Goal: Task Accomplishment & Management: Manage account settings

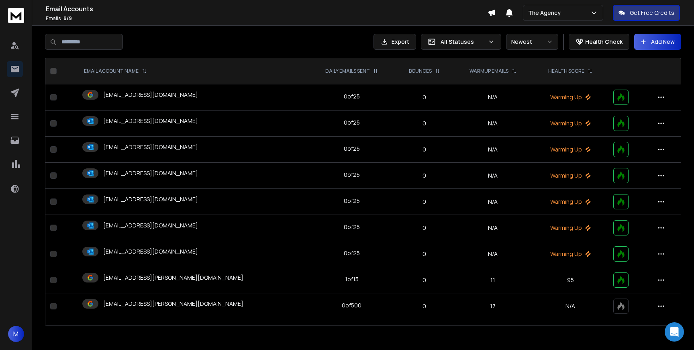
click at [166, 197] on p "[EMAIL_ADDRESS][DOMAIN_NAME]" at bounding box center [150, 199] width 95 height 8
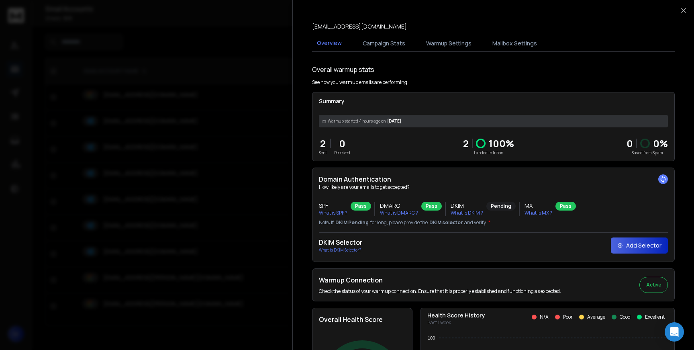
click at [511, 39] on button "Mailbox Settings" at bounding box center [514, 44] width 54 height 18
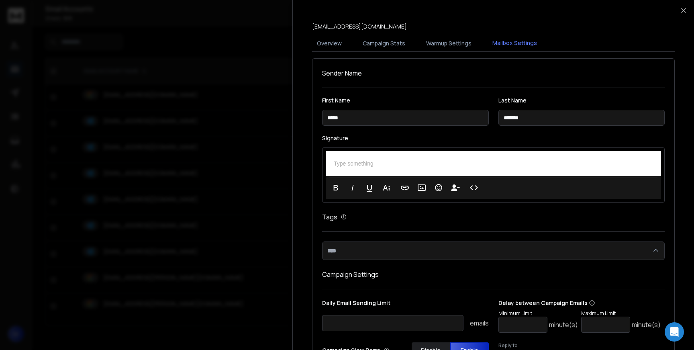
click at [430, 42] on button "Warmup Settings" at bounding box center [448, 44] width 55 height 18
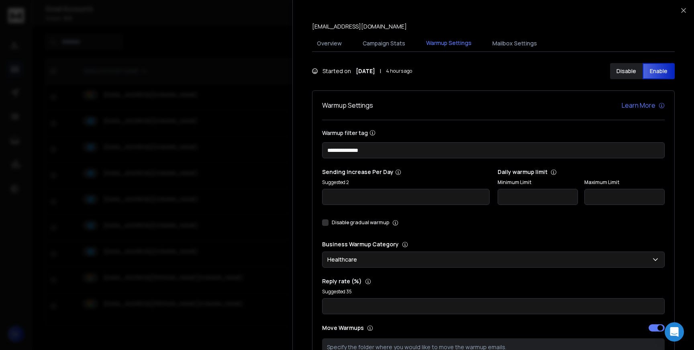
click at [376, 38] on button "Campaign Stats" at bounding box center [384, 44] width 52 height 18
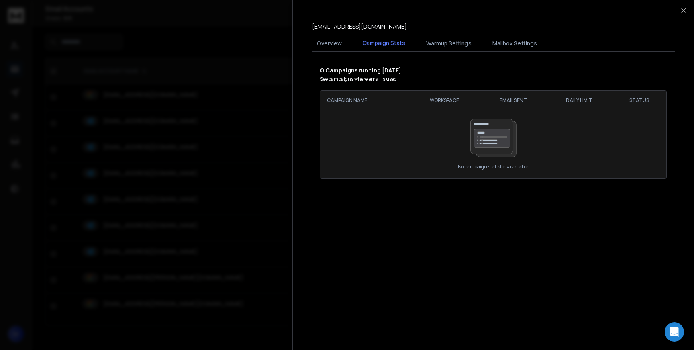
click at [332, 40] on button "Overview" at bounding box center [329, 44] width 35 height 18
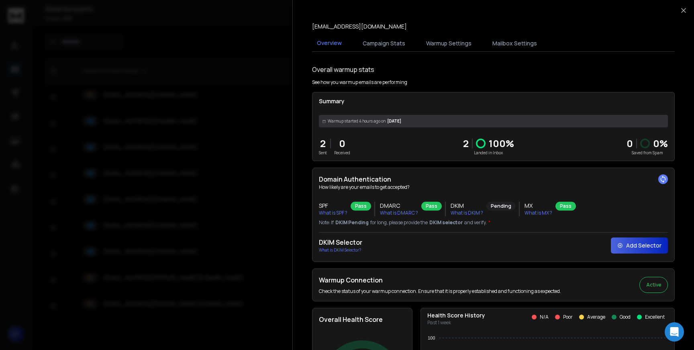
click at [168, 129] on div at bounding box center [347, 175] width 694 height 350
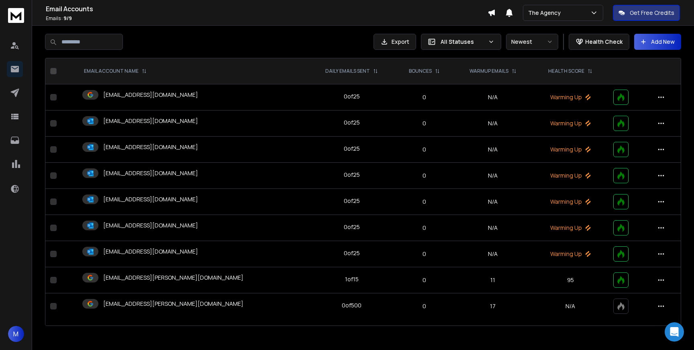
click at [160, 174] on p "[EMAIL_ADDRESS][DOMAIN_NAME]" at bounding box center [150, 173] width 95 height 8
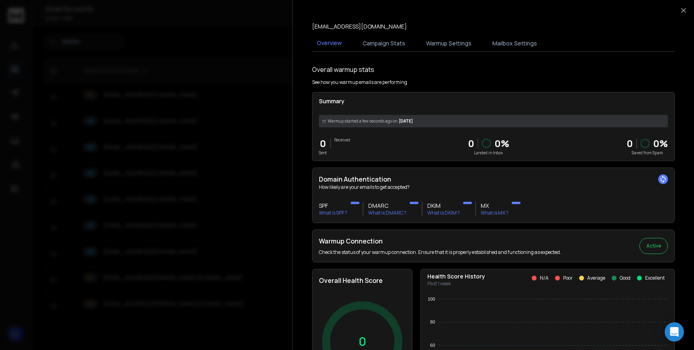
click at [93, 136] on div at bounding box center [347, 175] width 694 height 350
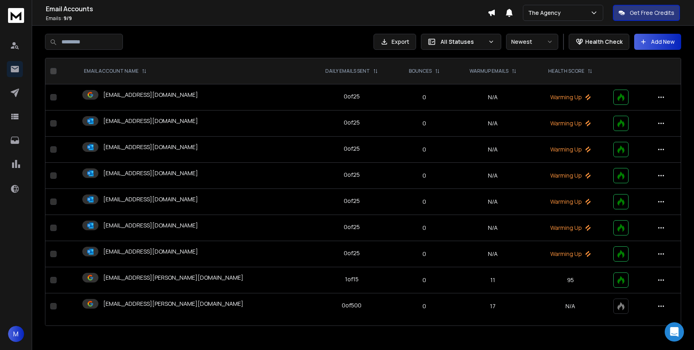
click at [174, 200] on p "[EMAIL_ADDRESS][DOMAIN_NAME]" at bounding box center [150, 199] width 95 height 8
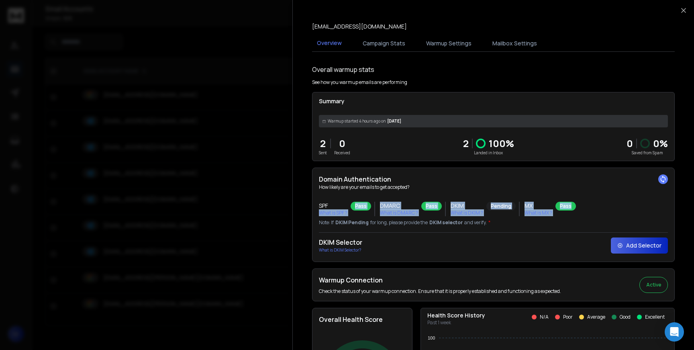
drag, startPoint x: 341, startPoint y: 204, endPoint x: 592, endPoint y: 204, distance: 251.3
click at [592, 204] on div "SPF What is SPF ? Pass DMARC What is DMARC ? Pass DKIM What is DKIM ? Pending M…" at bounding box center [493, 209] width 349 height 14
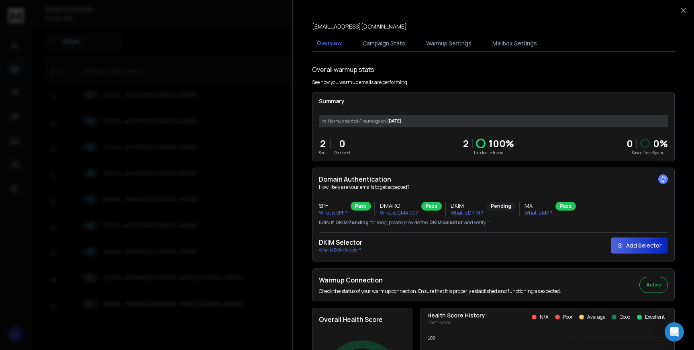
click at [657, 251] on button "Add Selector" at bounding box center [639, 245] width 57 height 16
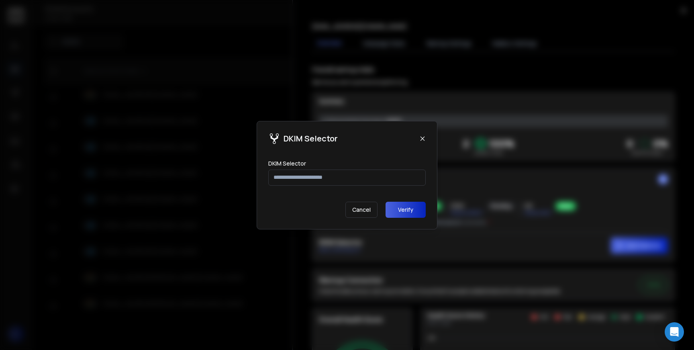
click at [318, 177] on input "text" at bounding box center [346, 177] width 157 height 16
click at [282, 207] on div "Cancel Verify" at bounding box center [346, 210] width 157 height 16
click at [354, 211] on p "Cancel" at bounding box center [361, 210] width 32 height 16
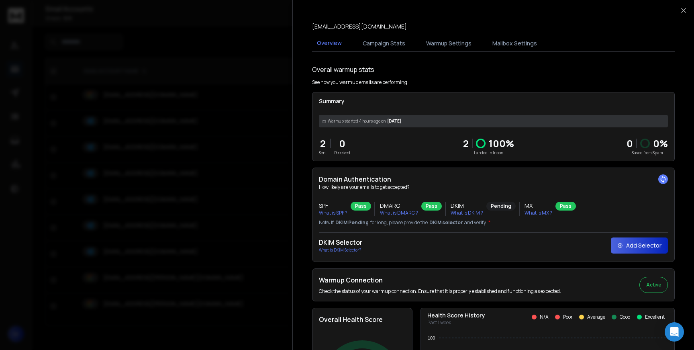
click at [336, 23] on p "[EMAIL_ADDRESS][DOMAIN_NAME]" at bounding box center [359, 26] width 95 height 8
copy p "[EMAIL_ADDRESS][DOMAIN_NAME]"
click at [223, 133] on div at bounding box center [347, 175] width 694 height 350
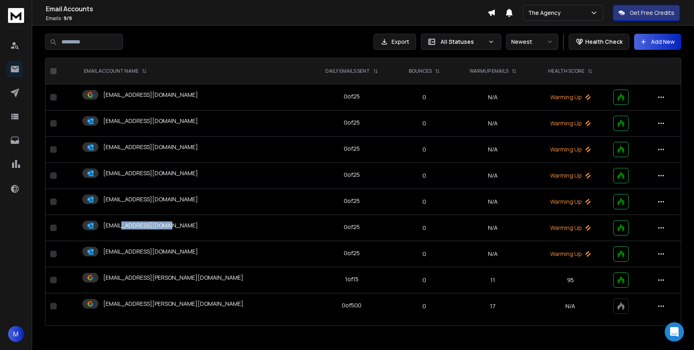
drag, startPoint x: 177, startPoint y: 227, endPoint x: 126, endPoint y: 226, distance: 51.4
click at [126, 226] on div "[EMAIL_ADDRESS][DOMAIN_NAME]" at bounding box center [192, 225] width 221 height 10
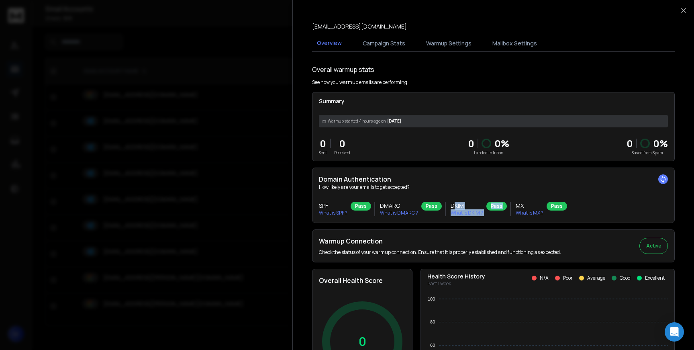
drag, startPoint x: 452, startPoint y: 203, endPoint x: 511, endPoint y: 203, distance: 59.0
click at [511, 203] on div "SPF What is SPF ? Pass DMARC What is DMARC ? Pass DKIM What is DKIM ? Pass MX W…" at bounding box center [493, 209] width 349 height 14
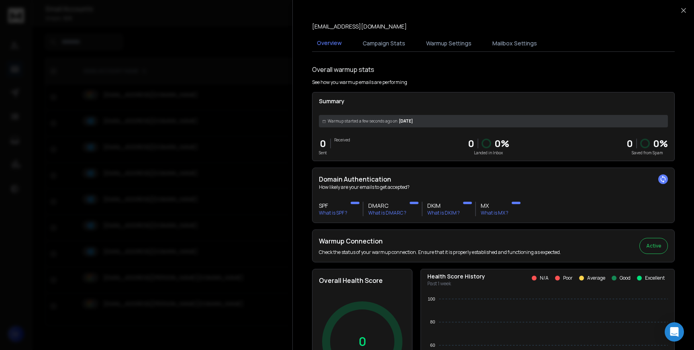
click at [159, 222] on div at bounding box center [347, 175] width 694 height 350
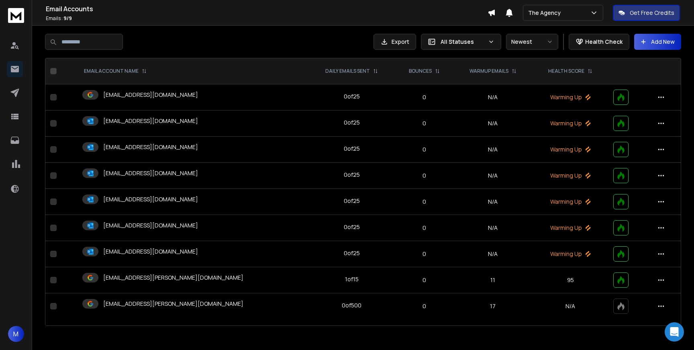
click at [151, 255] on p "[EMAIL_ADDRESS][DOMAIN_NAME]" at bounding box center [150, 251] width 95 height 8
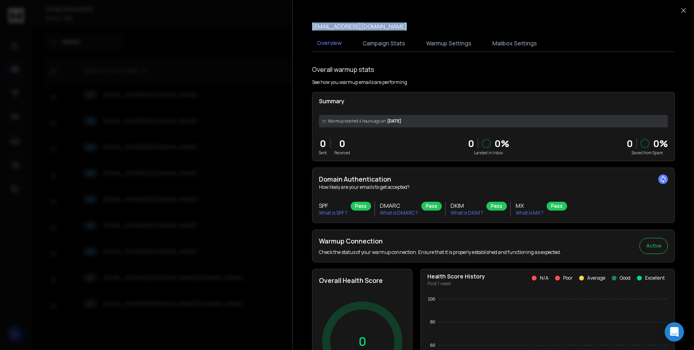
drag, startPoint x: 306, startPoint y: 24, endPoint x: 414, endPoint y: 19, distance: 107.7
click at [416, 20] on div "MatanMichael@behomeagain.org Overview Campaign Stats Warmup Settings Mailbox Se…" at bounding box center [493, 319] width 382 height 618
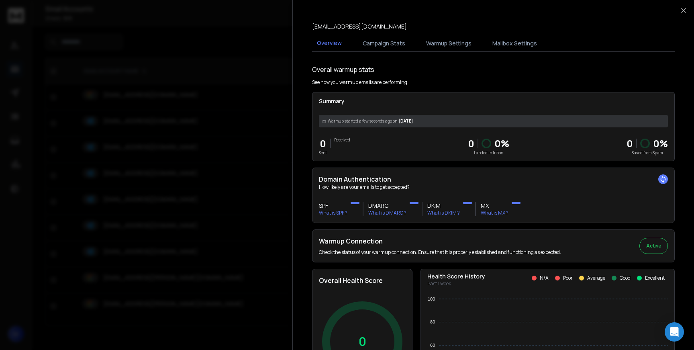
click at [249, 96] on div at bounding box center [347, 175] width 694 height 350
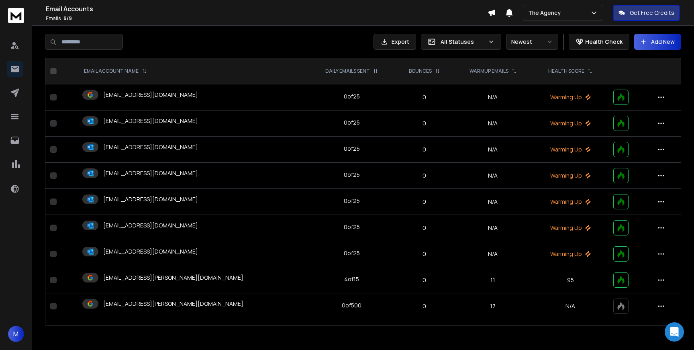
click at [135, 72] on div "EMAIL ACCOUNT NAME" at bounding box center [115, 71] width 63 height 6
click at [129, 72] on div "EMAIL ACCOUNT NAME" at bounding box center [115, 71] width 63 height 6
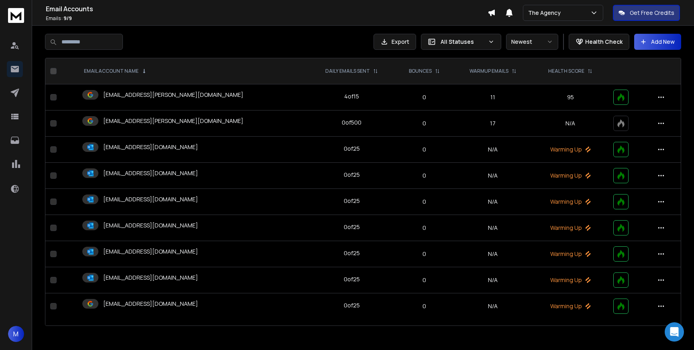
click at [663, 98] on button at bounding box center [661, 97] width 30 height 14
click at [647, 126] on div "Mailbox Settings" at bounding box center [648, 126] width 51 height 13
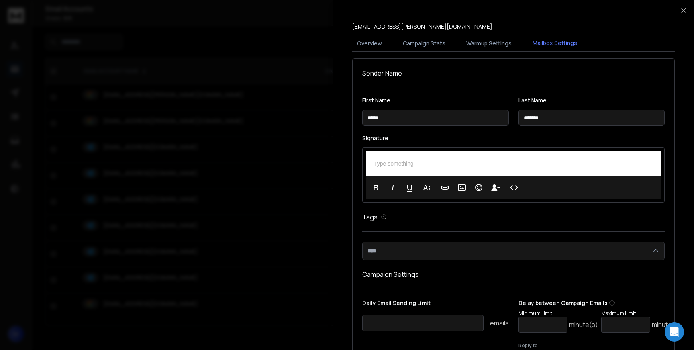
click at [407, 287] on form "**********" at bounding box center [513, 348] width 302 height 500
click at [373, 320] on input "**" at bounding box center [422, 323] width 121 height 16
drag, startPoint x: 373, startPoint y: 320, endPoint x: 355, endPoint y: 320, distance: 17.3
click at [356, 320] on div "**********" at bounding box center [513, 333] width 322 height 550
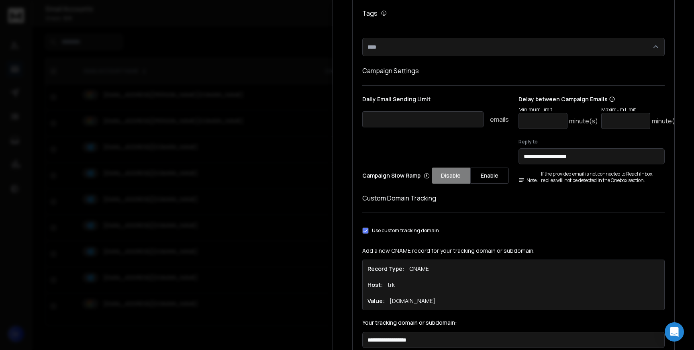
scroll to position [210, 0]
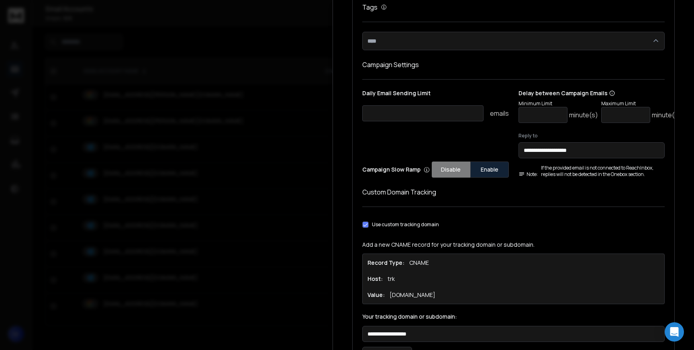
type input "**"
click at [490, 169] on button "Enable" at bounding box center [489, 169] width 39 height 16
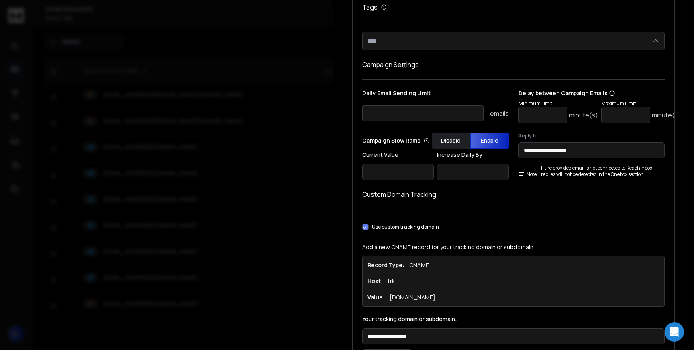
click at [463, 171] on input "Increase Daily By" at bounding box center [472, 172] width 71 height 16
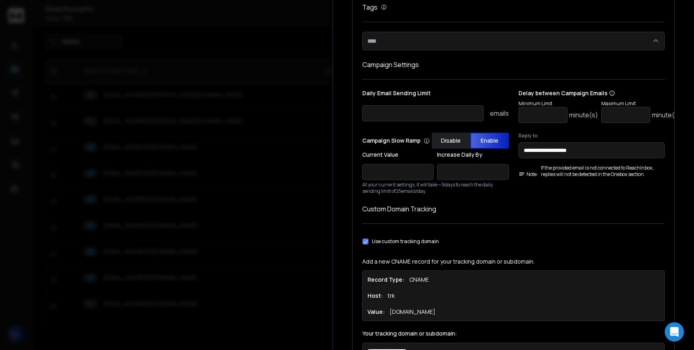
type input "*"
click at [589, 216] on form "**********" at bounding box center [513, 146] width 302 height 517
click at [572, 151] on input "**********" at bounding box center [591, 150] width 147 height 16
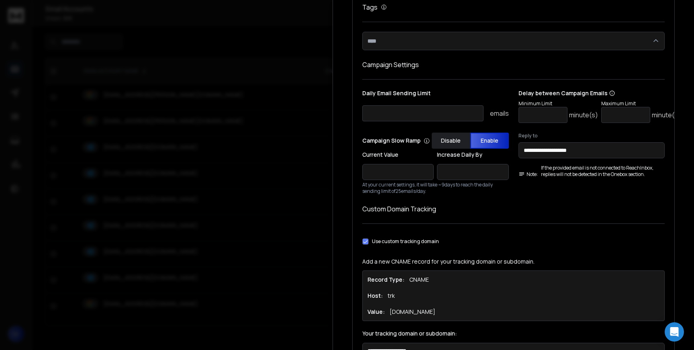
type input "*"
type input "**********"
drag, startPoint x: 552, startPoint y: 113, endPoint x: 498, endPoint y: 112, distance: 54.2
click at [499, 112] on div "**********" at bounding box center [513, 141] width 302 height 105
drag, startPoint x: 630, startPoint y: 110, endPoint x: 578, endPoint y: 110, distance: 51.4
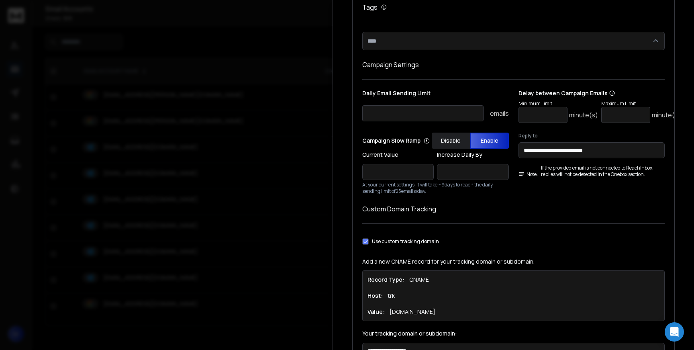
click at [578, 110] on div "Minimum Limit * minute(s) Maximum Limit ** minute(s)" at bounding box center [599, 111] width 162 height 22
click at [627, 113] on input "**" at bounding box center [625, 115] width 49 height 16
type input "*"
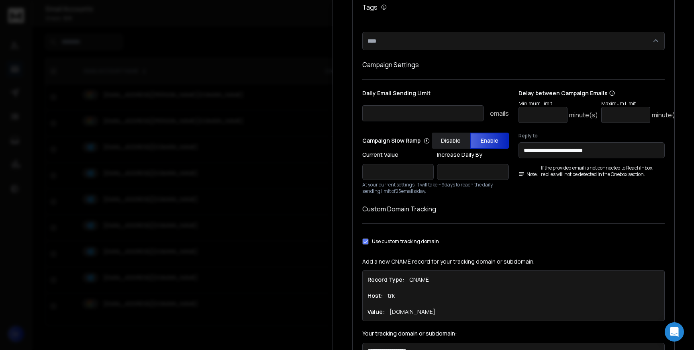
type input "*"
type input "**"
click at [601, 175] on div "Note: If the provided email is not connected to ReachInbox, replies will not be…" at bounding box center [591, 171] width 147 height 13
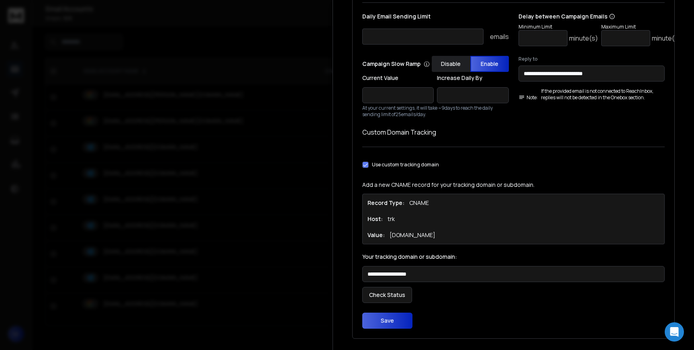
scroll to position [304, 0]
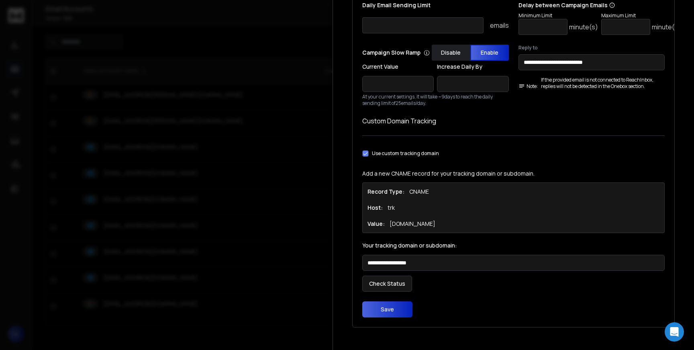
click at [393, 301] on button "Save" at bounding box center [387, 309] width 50 height 16
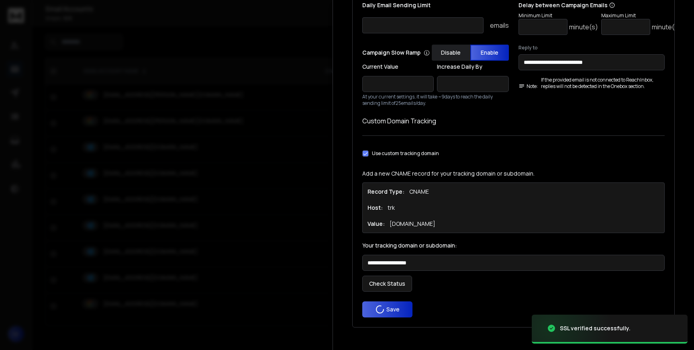
scroll to position [0, 0]
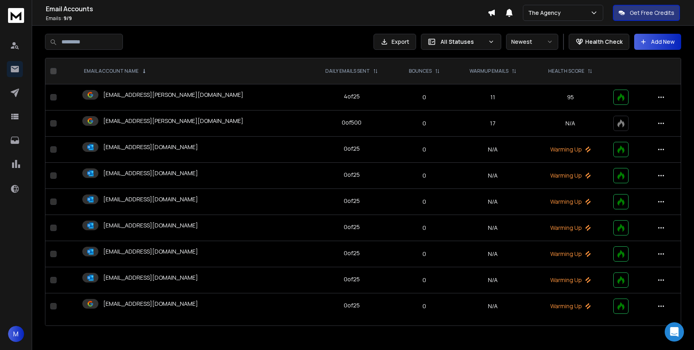
click at [467, 42] on p "All Statuses" at bounding box center [462, 42] width 44 height 8
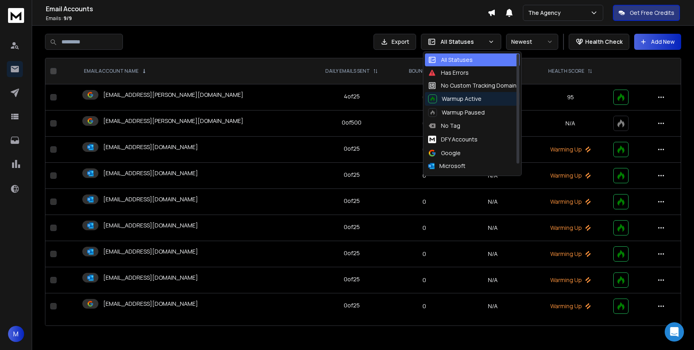
click at [466, 102] on div "Warmup Active" at bounding box center [454, 98] width 53 height 9
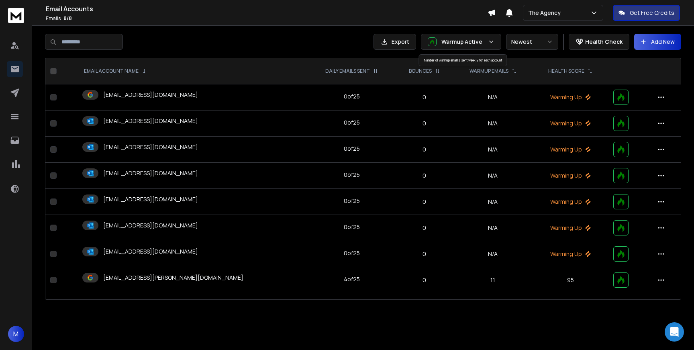
click at [473, 45] on p "Warmup Active" at bounding box center [462, 42] width 43 height 8
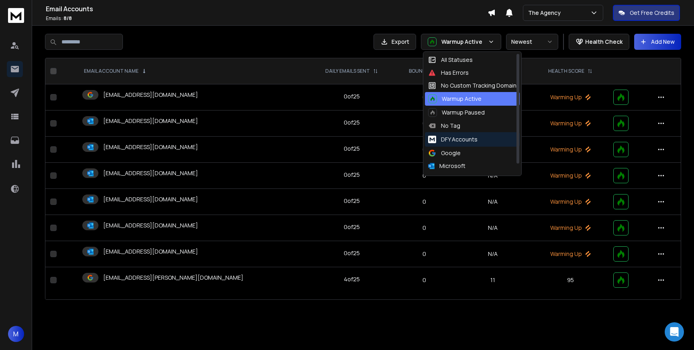
click at [460, 140] on div "DFY Accounts" at bounding box center [452, 139] width 49 height 10
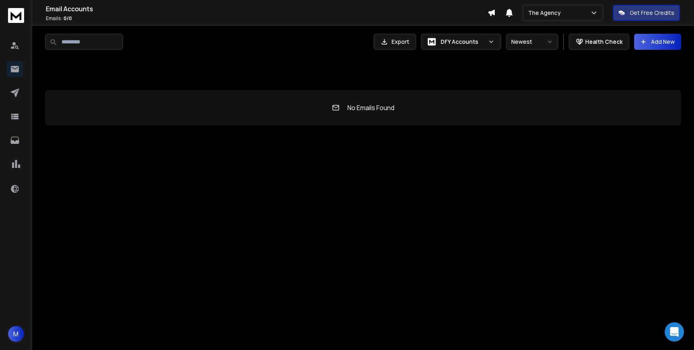
click at [450, 42] on p "DFY Accounts" at bounding box center [462, 42] width 44 height 8
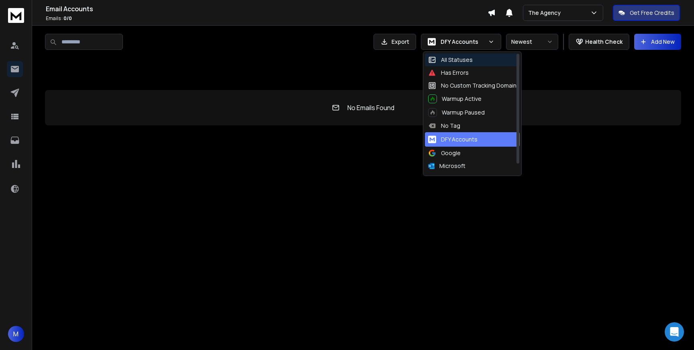
click at [452, 62] on div "All Statuses" at bounding box center [450, 60] width 45 height 8
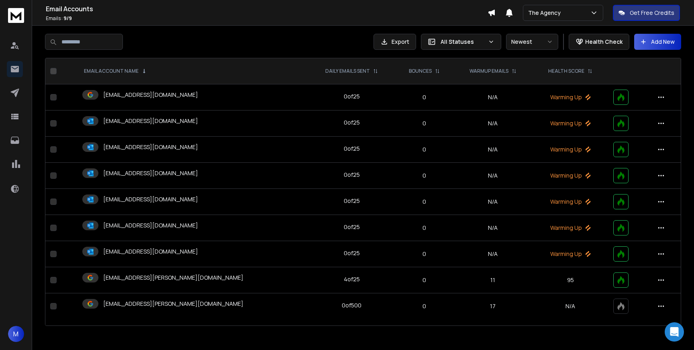
click at [455, 43] on p "All Statuses" at bounding box center [462, 42] width 44 height 8
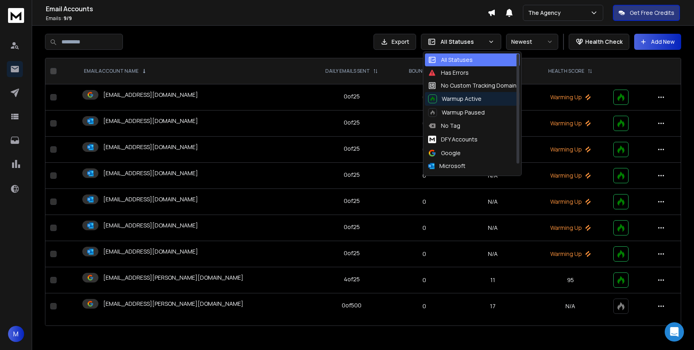
click at [457, 100] on div "Warmup Active" at bounding box center [454, 98] width 53 height 9
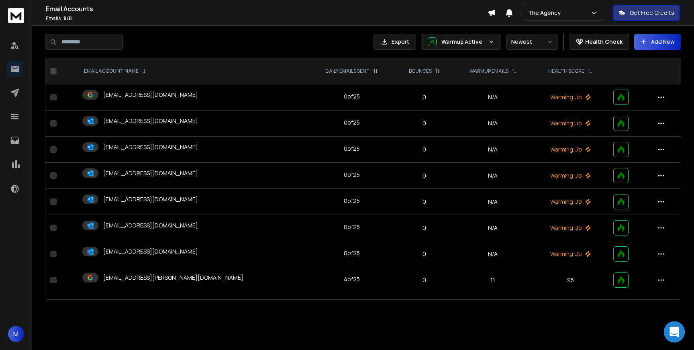
click at [673, 337] on div "Open Intercom Messenger" at bounding box center [674, 331] width 21 height 21
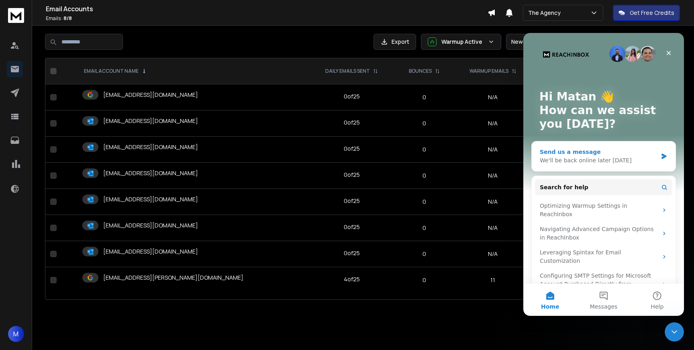
click at [605, 159] on div "We'll be back online later [DATE]" at bounding box center [599, 160] width 118 height 8
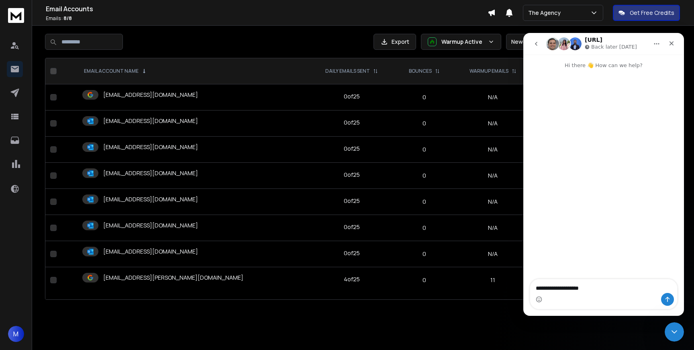
type textarea "**********"
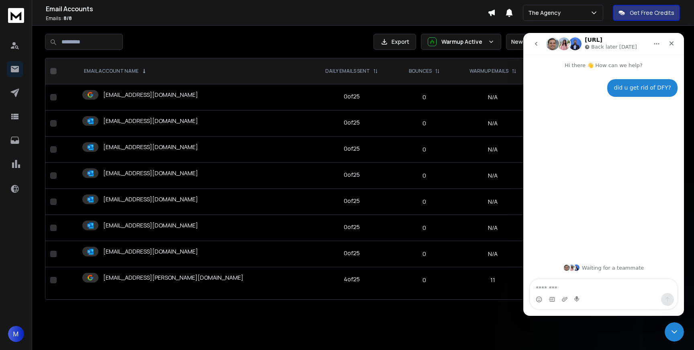
click at [533, 43] on icon "go back" at bounding box center [536, 44] width 6 height 6
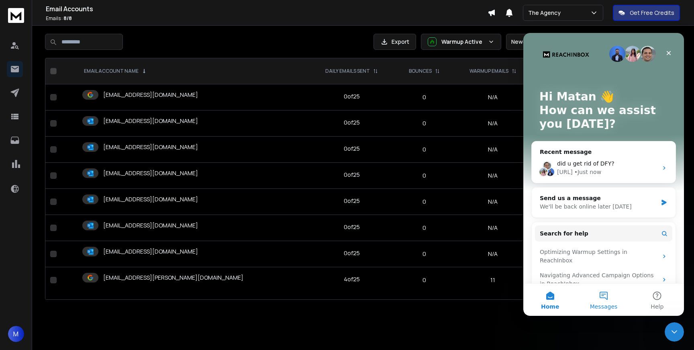
click at [605, 299] on button "Messages" at bounding box center [602, 299] width 53 height 32
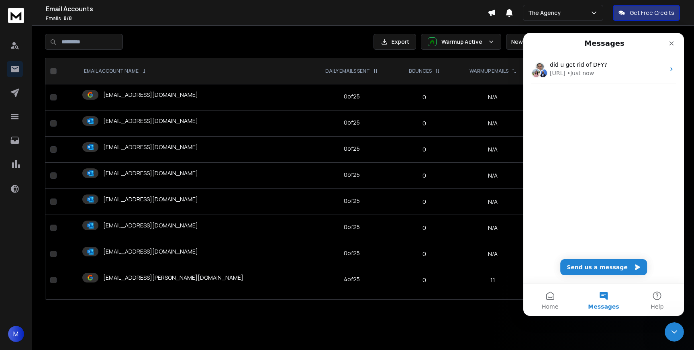
click at [601, 295] on button "Messages" at bounding box center [602, 299] width 53 height 32
click at [554, 293] on button "Home" at bounding box center [549, 299] width 53 height 32
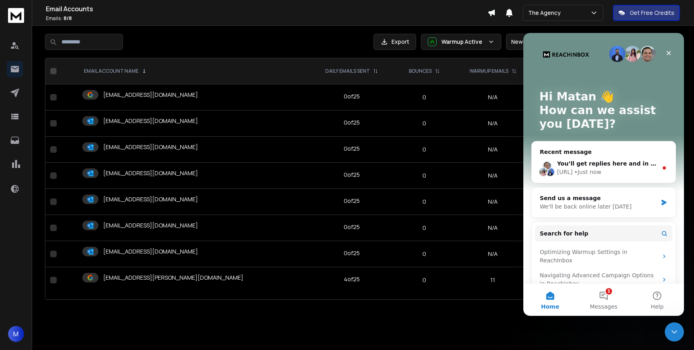
click at [554, 293] on button "Home" at bounding box center [549, 299] width 53 height 32
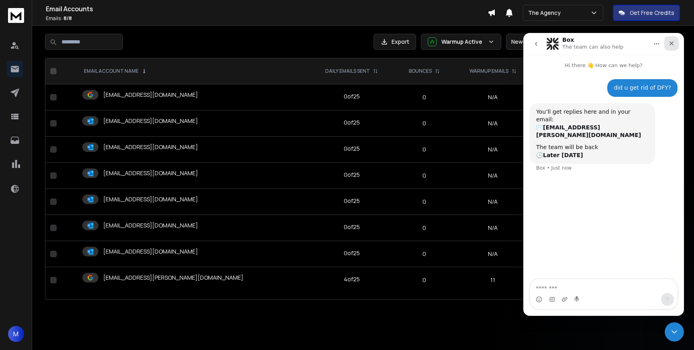
click at [670, 39] on div "Close" at bounding box center [671, 43] width 14 height 14
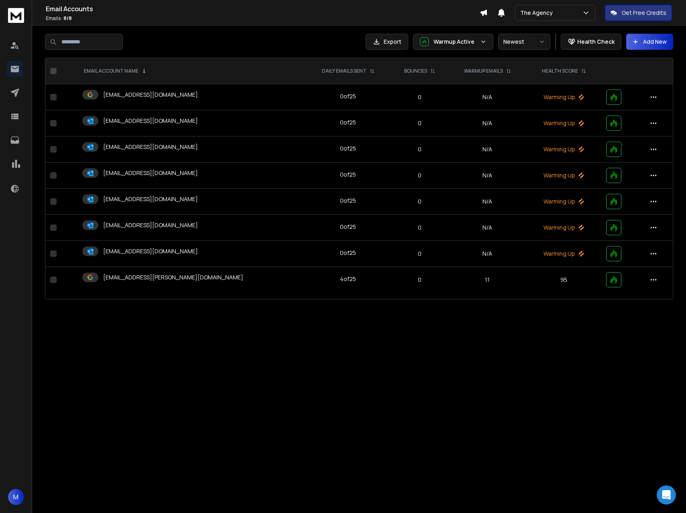
click at [255, 336] on div "Get only verified leads with our AI-powered Lead Finder, starting at $22/mo Try…" at bounding box center [343, 256] width 686 height 513
click at [443, 43] on p "Warmup Active" at bounding box center [455, 42] width 43 height 8
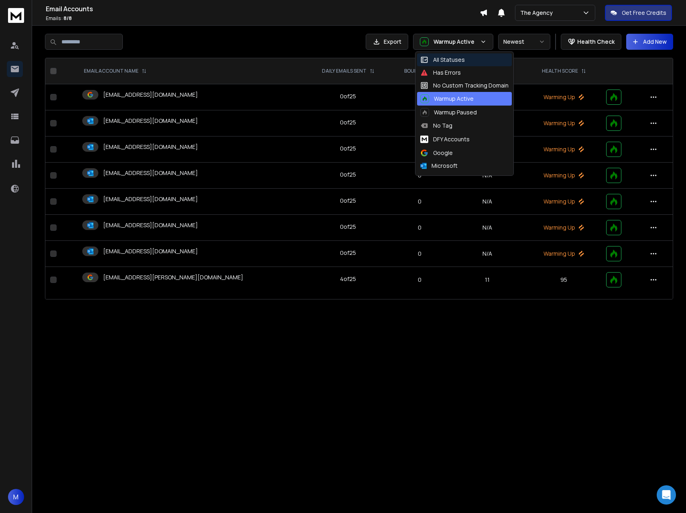
click at [443, 43] on p "Warmup Active" at bounding box center [455, 42] width 43 height 8
